Goal: Task Accomplishment & Management: Manage account settings

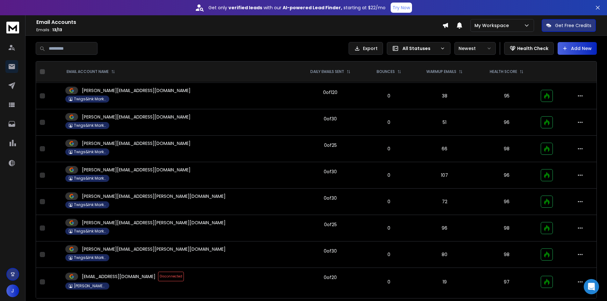
scroll to position [124, 0]
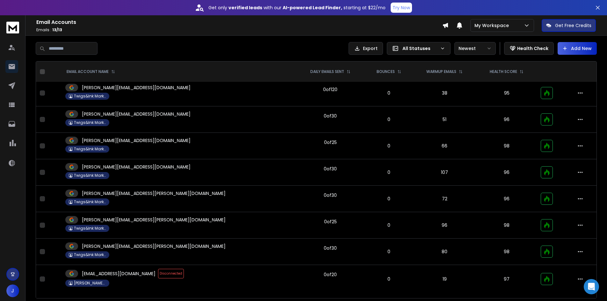
click at [44, 145] on button "button" at bounding box center [42, 145] width 5 height 5
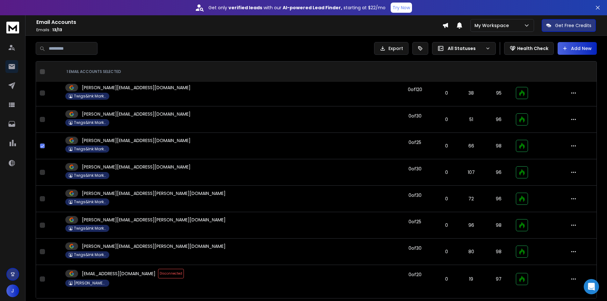
click at [43, 251] on button "button" at bounding box center [42, 251] width 5 height 5
click at [476, 50] on div "Actions" at bounding box center [460, 48] width 48 height 6
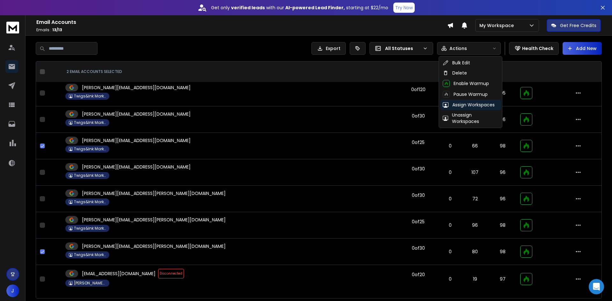
click at [473, 107] on div "Assign Workspaces" at bounding box center [469, 105] width 52 height 6
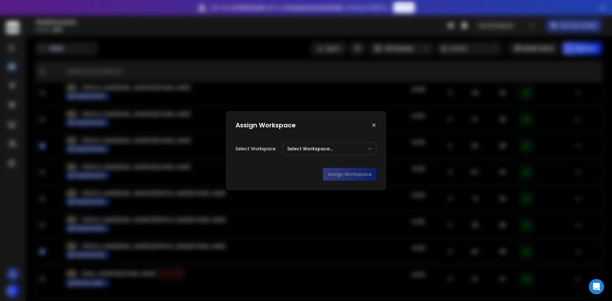
click at [325, 151] on button "Select Workspace..." at bounding box center [329, 149] width 93 height 13
click at [346, 175] on button "Assign Workspace" at bounding box center [350, 174] width 54 height 13
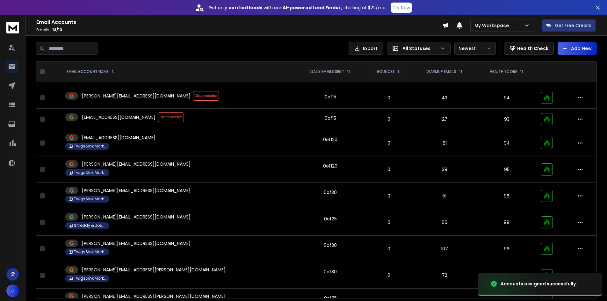
scroll to position [0, 0]
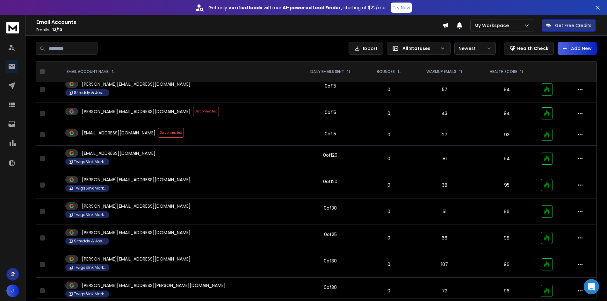
scroll to position [124, 0]
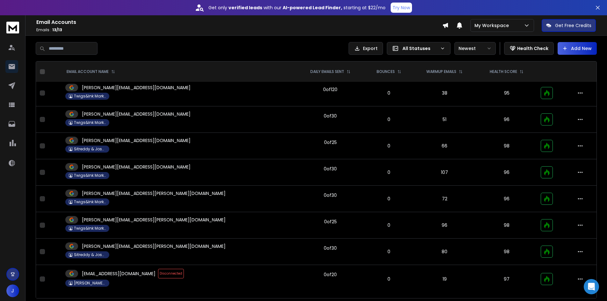
click at [40, 172] on td at bounding box center [49, 172] width 26 height 26
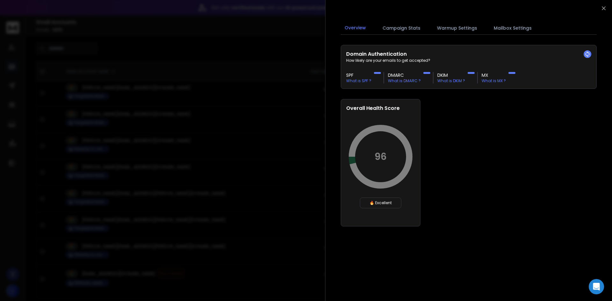
click at [277, 32] on div at bounding box center [306, 150] width 612 height 301
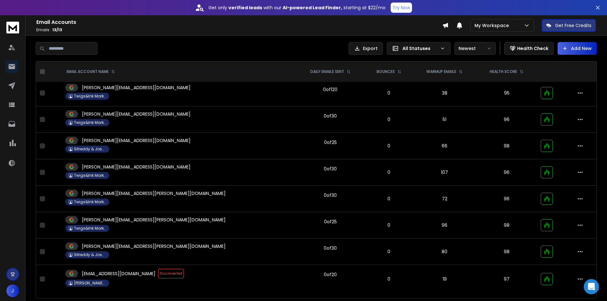
click at [41, 199] on button "button" at bounding box center [42, 198] width 5 height 5
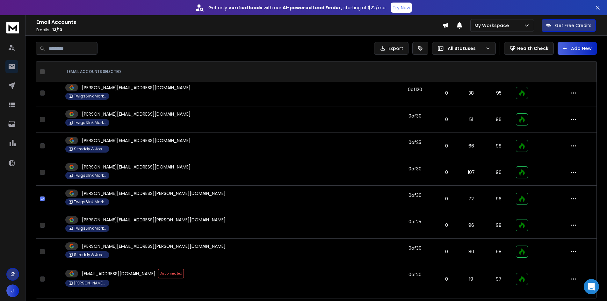
click at [43, 251] on button "button" at bounding box center [42, 251] width 5 height 5
click at [449, 50] on p "Actions" at bounding box center [454, 48] width 18 height 6
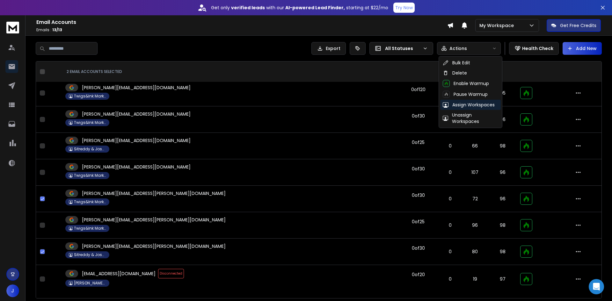
click at [451, 105] on div "Assign Workspaces" at bounding box center [469, 105] width 52 height 6
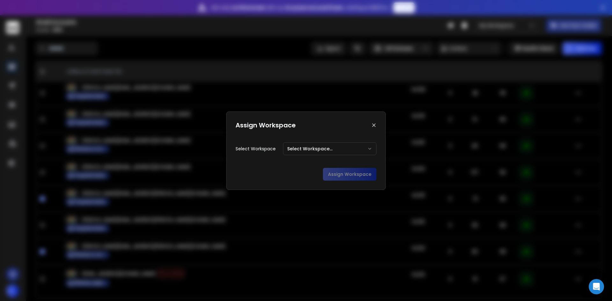
click at [350, 144] on button "Select Workspace..." at bounding box center [329, 149] width 93 height 13
click at [346, 173] on button "Assign Workspace" at bounding box center [350, 174] width 54 height 13
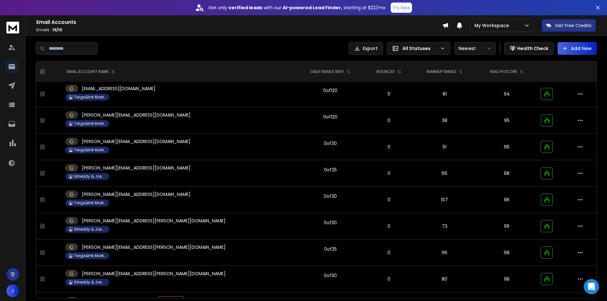
scroll to position [123, 0]
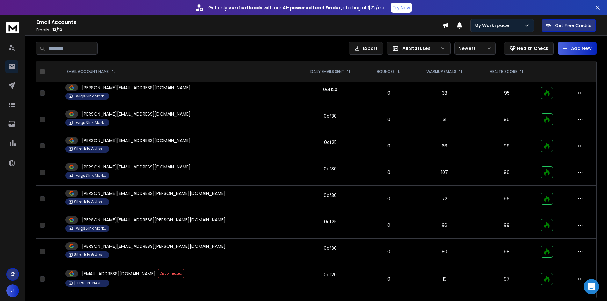
click at [480, 26] on p "My Workspace" at bounding box center [493, 25] width 37 height 6
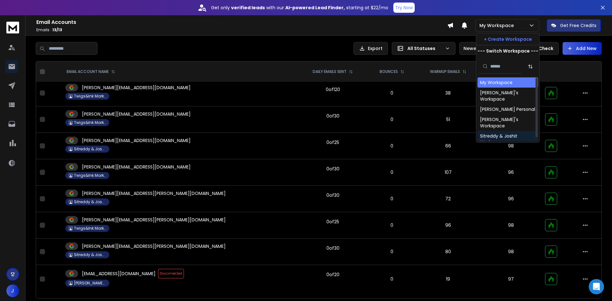
click at [498, 133] on div "Sitreddy & Joshit Workspace" at bounding box center [507, 139] width 55 height 13
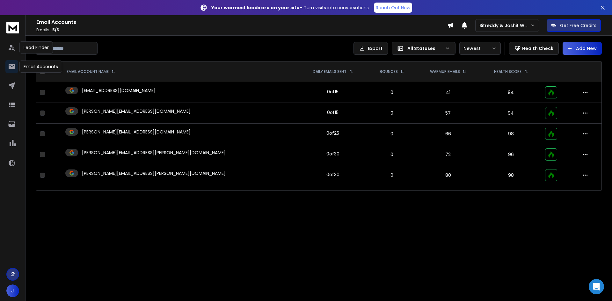
click at [13, 67] on icon at bounding box center [12, 66] width 6 height 5
click at [336, 227] on div "Your warmest leads are on your site – Turn visits into conversations Reach Out …" at bounding box center [306, 150] width 612 height 301
